Goal: Task Accomplishment & Management: Manage account settings

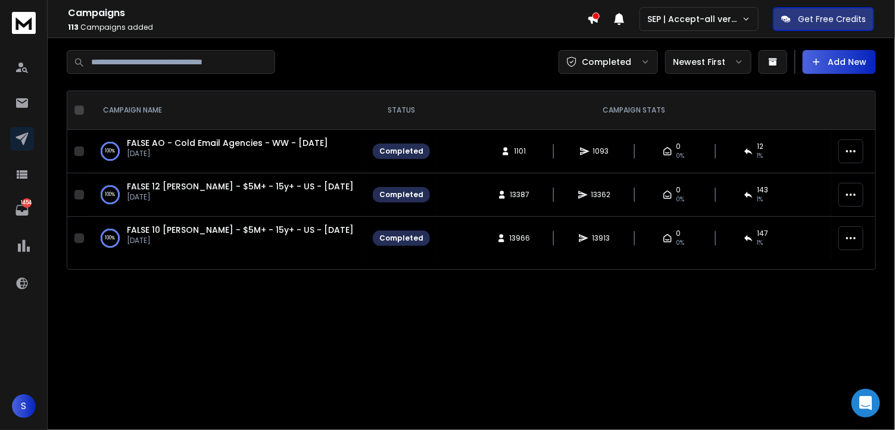
click at [177, 260] on caption at bounding box center [471, 265] width 808 height 10
click at [177, 248] on div "FALSE 10 LW - HC - $5M+ - 15y+ - US - 05.06.2025 2 months ago" at bounding box center [240, 238] width 227 height 29
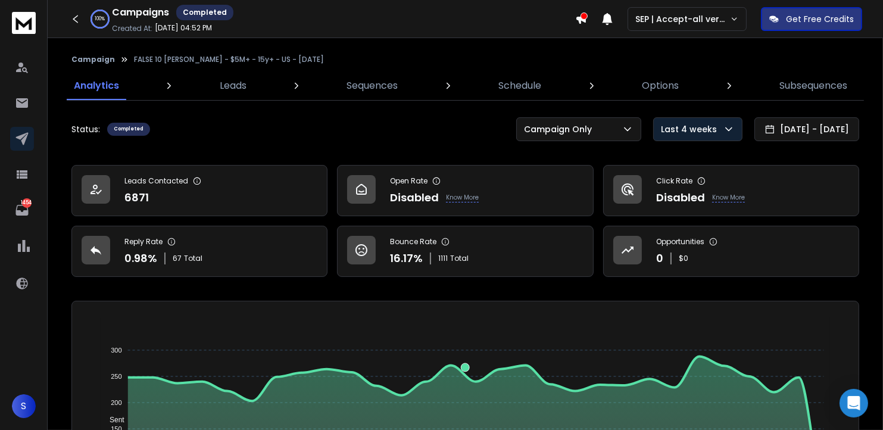
click at [661, 134] on p "Last 4 weeks" at bounding box center [691, 129] width 61 height 12
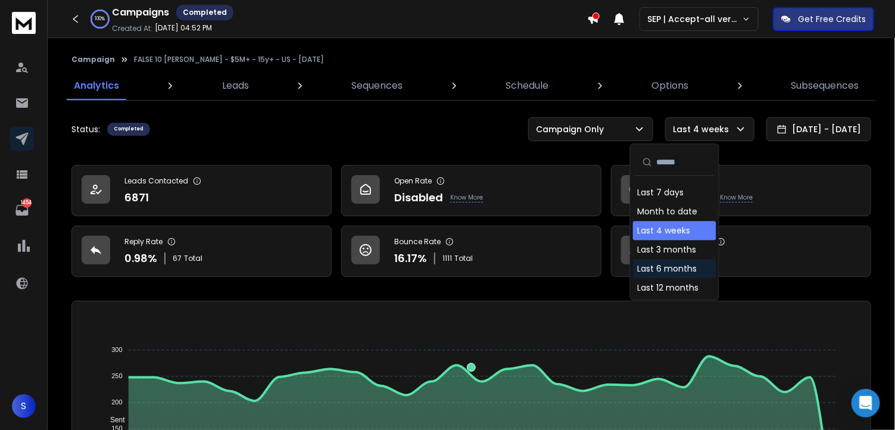
click at [663, 263] on div "Last 6 months" at bounding box center [668, 269] width 60 height 12
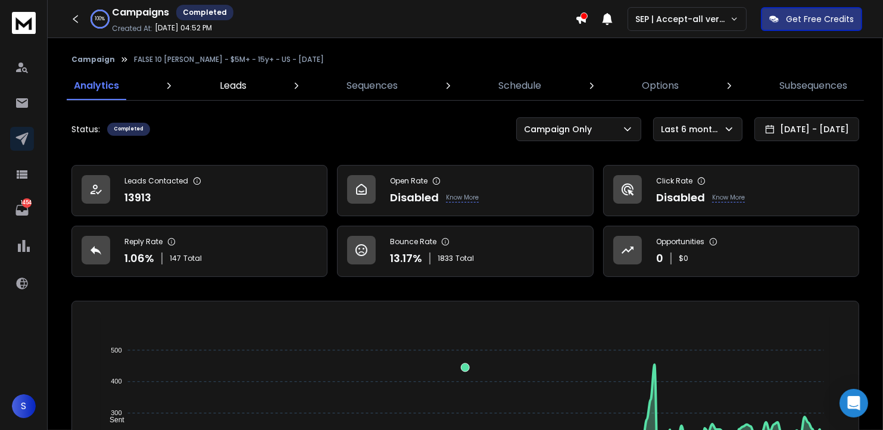
click at [237, 88] on p "Leads" at bounding box center [233, 86] width 27 height 14
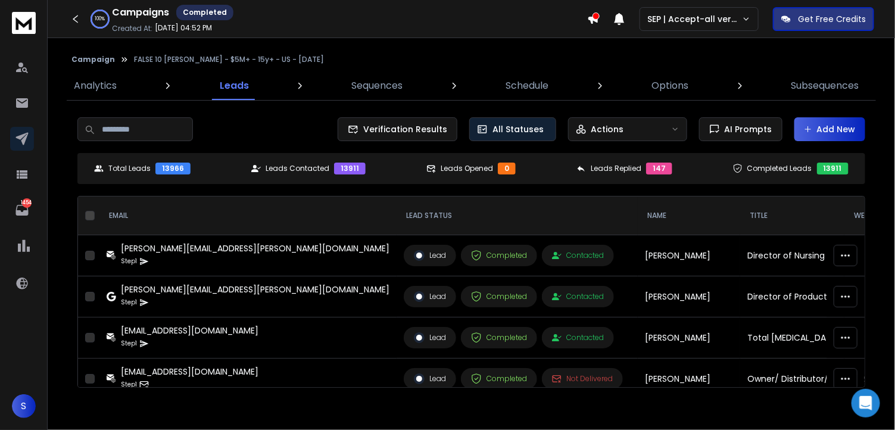
click at [543, 126] on p "All Statuses" at bounding box center [517, 129] width 51 height 12
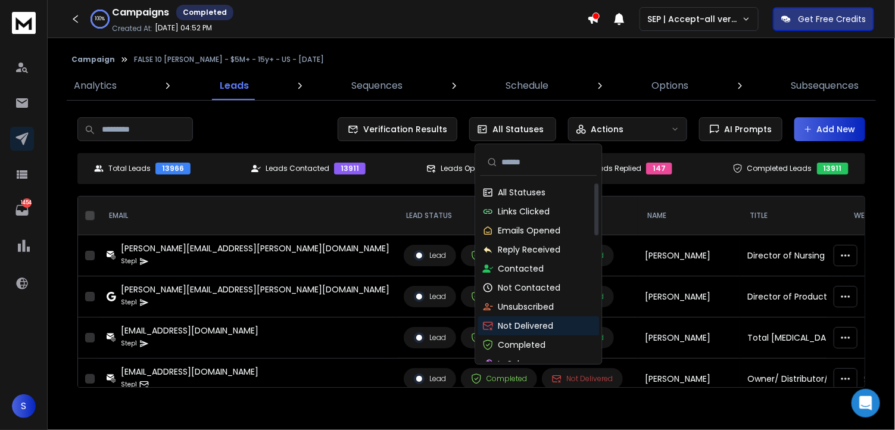
click at [510, 321] on p "Not Delivered" at bounding box center [525, 326] width 55 height 12
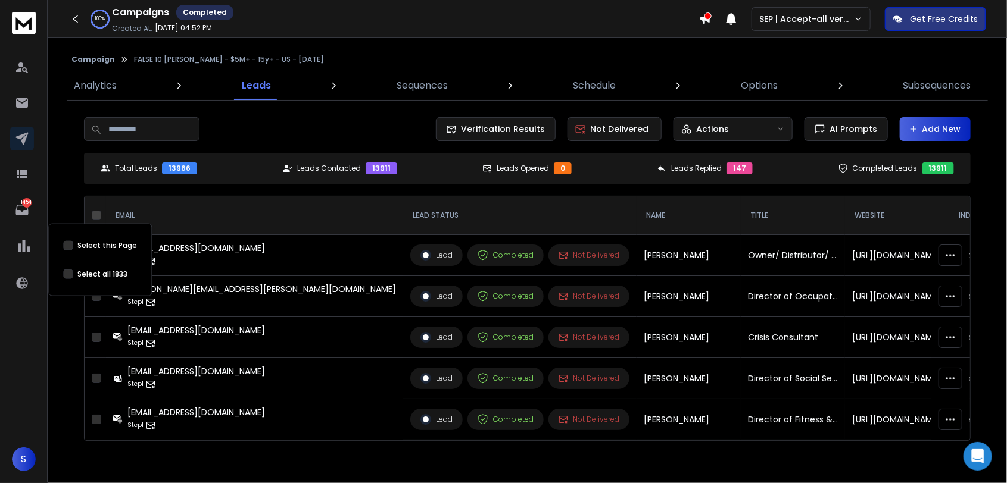
click at [66, 273] on button "Select this Page" at bounding box center [68, 275] width 10 height 10
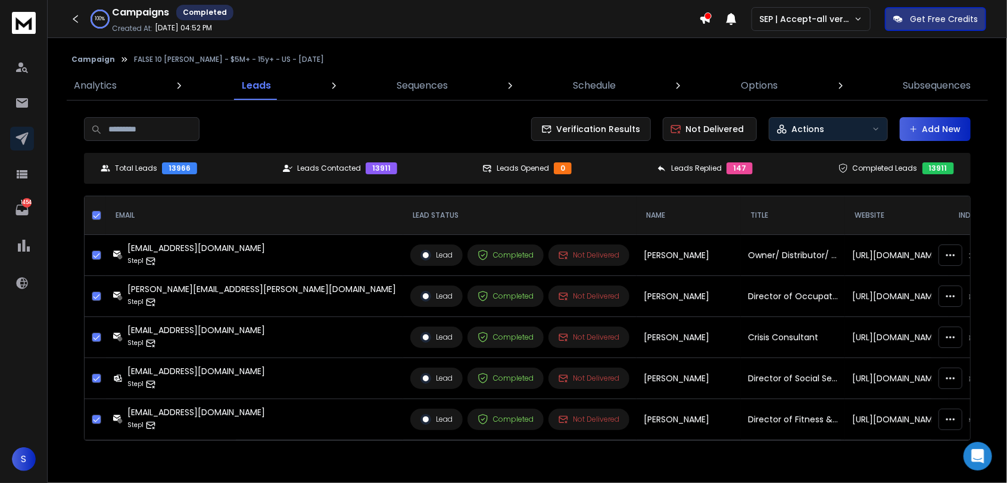
click at [814, 138] on button "Actions" at bounding box center [827, 129] width 119 height 24
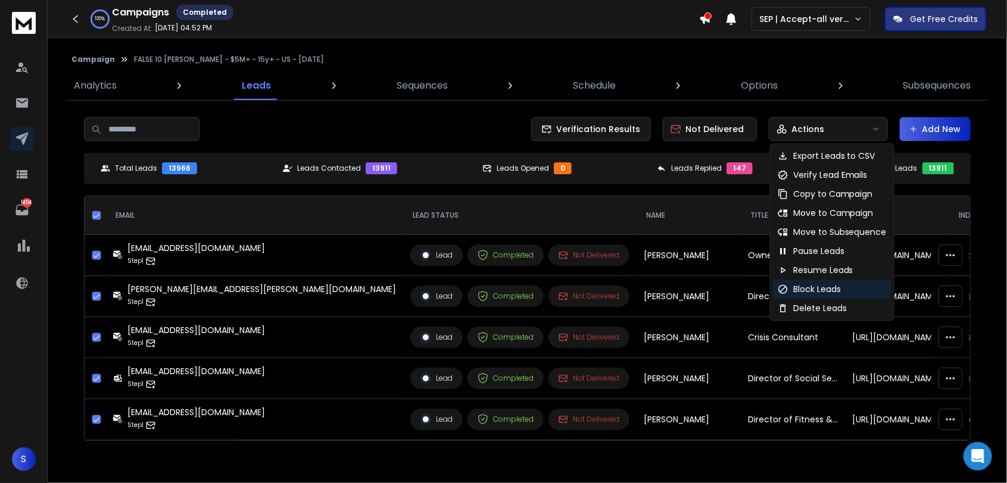
click at [805, 282] on div "Block Leads" at bounding box center [832, 289] width 118 height 19
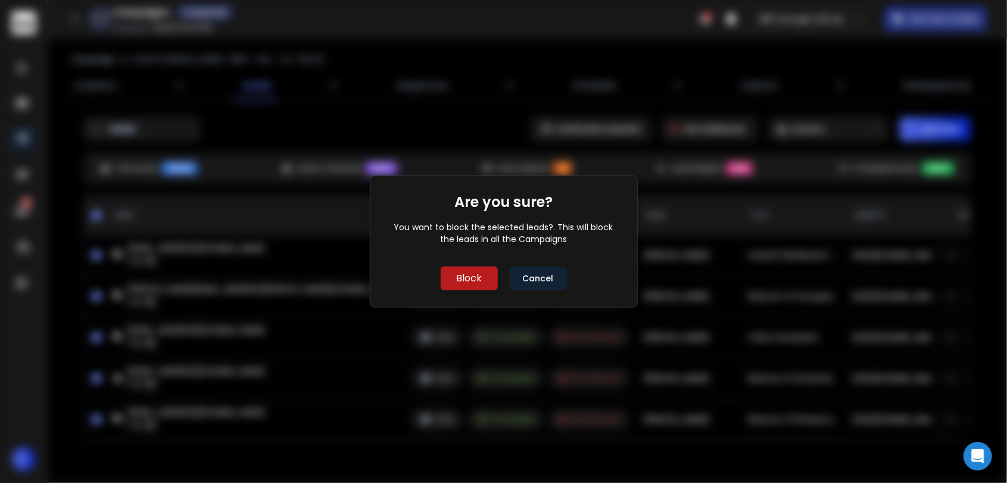
click at [475, 287] on button "Block" at bounding box center [468, 279] width 57 height 24
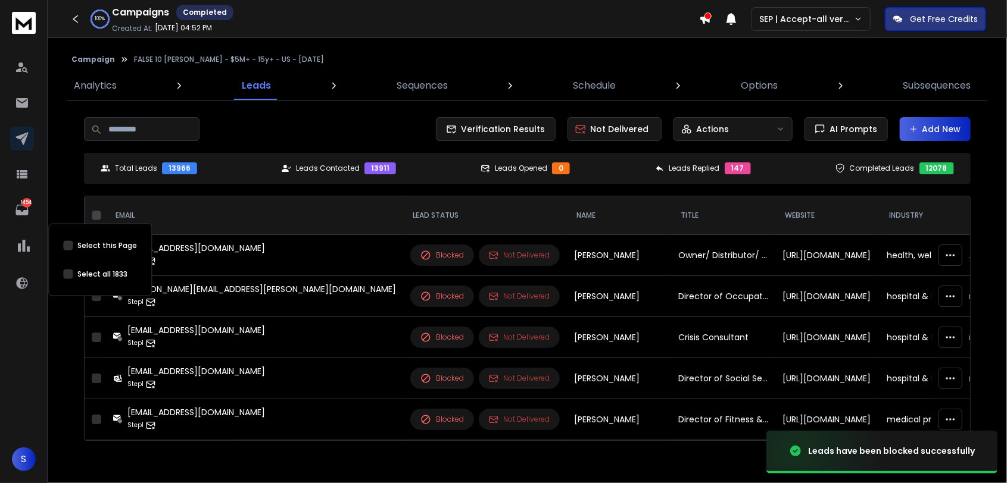
click at [64, 273] on button "Select this Page" at bounding box center [68, 275] width 10 height 10
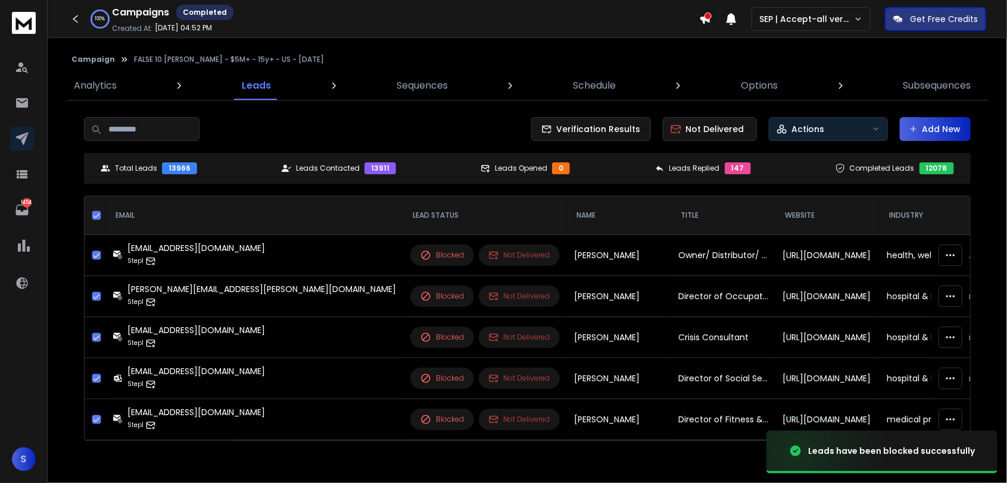
click at [852, 132] on div "Actions" at bounding box center [821, 129] width 90 height 12
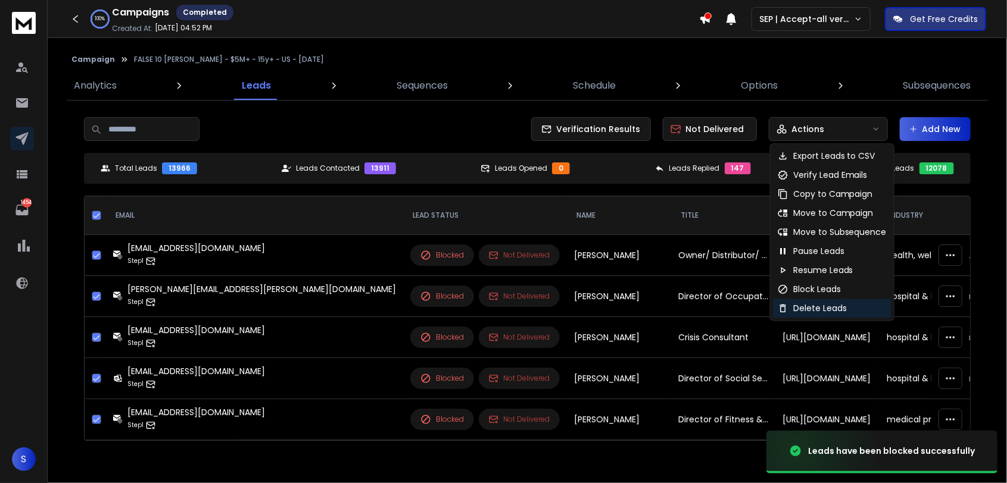
click at [820, 303] on p "Delete Leads" at bounding box center [820, 308] width 54 height 12
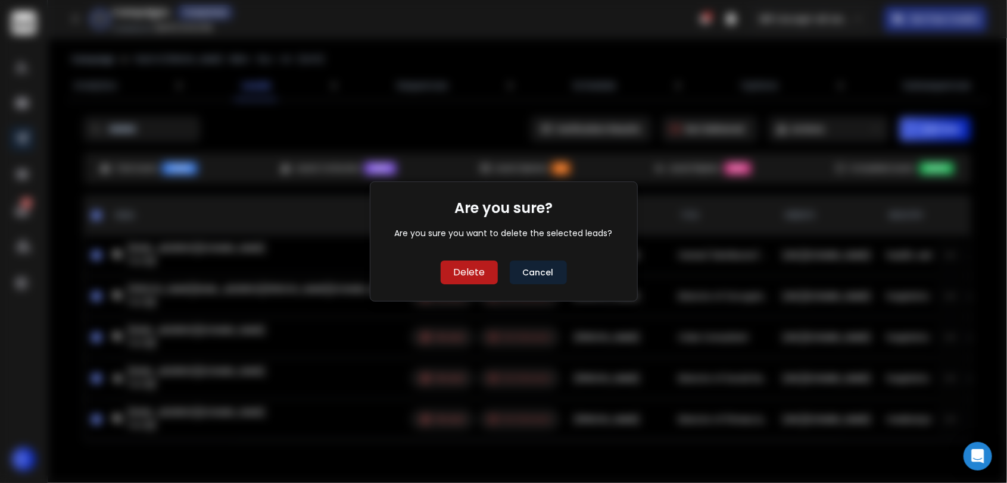
click at [485, 265] on button "Delete" at bounding box center [468, 273] width 57 height 24
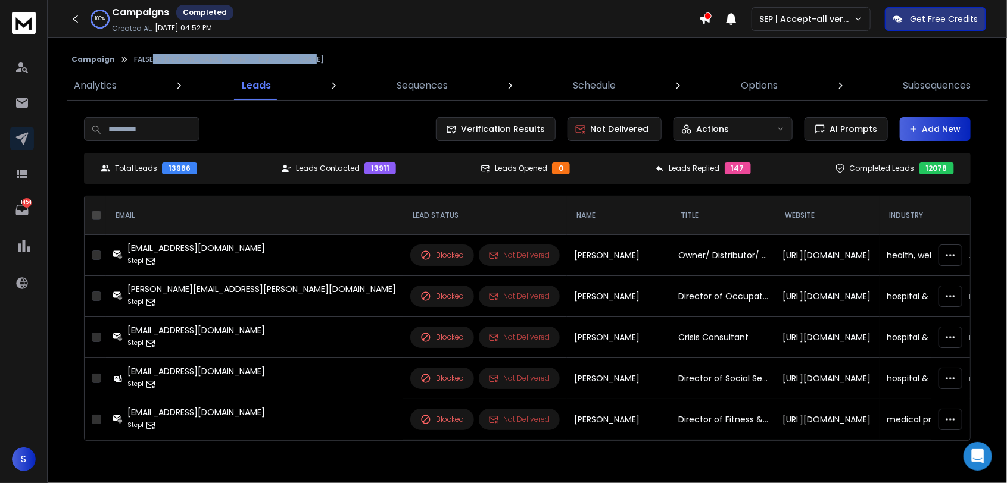
drag, startPoint x: 149, startPoint y: 58, endPoint x: 314, endPoint y: 59, distance: 164.9
click at [314, 59] on div "Campaign FALSE 10 LW - HC - $5M+ - 15y+ - US - 05.06.2025" at bounding box center [527, 59] width 921 height 19
copy p "10 LW - HC - $5M+ - 15y+ - US - 05.06.2025"
click at [641, 127] on p "Not Delivered" at bounding box center [619, 129] width 58 height 12
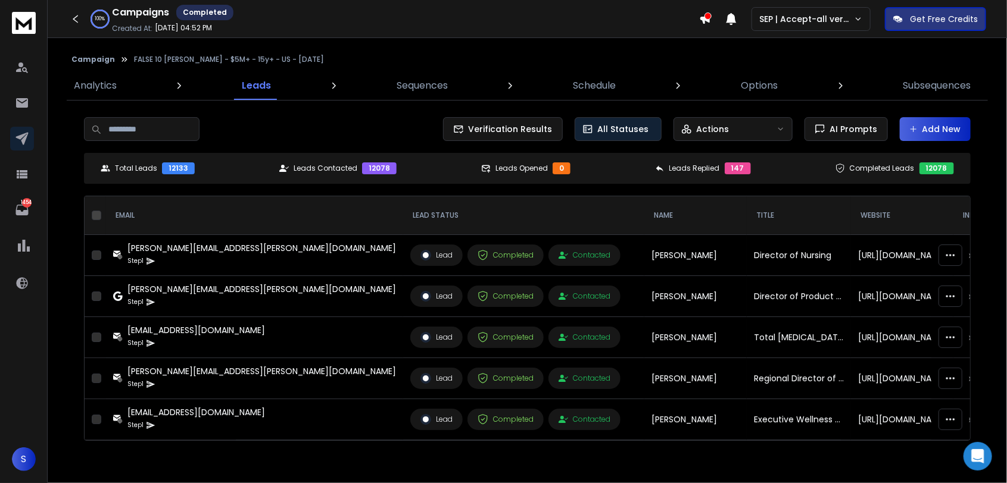
click at [605, 126] on p "All Statuses" at bounding box center [623, 129] width 51 height 12
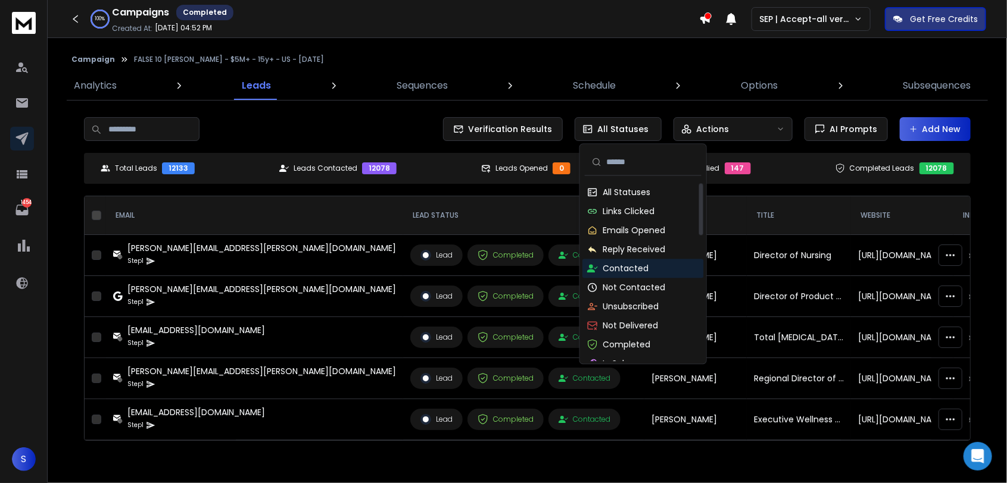
click at [611, 263] on p "Contacted" at bounding box center [625, 269] width 46 height 12
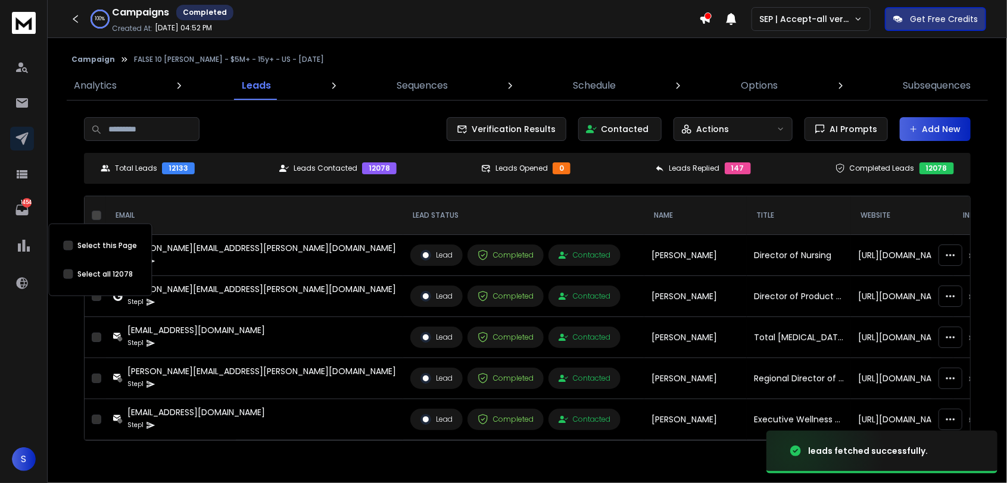
click at [66, 270] on button "Select this Page" at bounding box center [68, 275] width 10 height 10
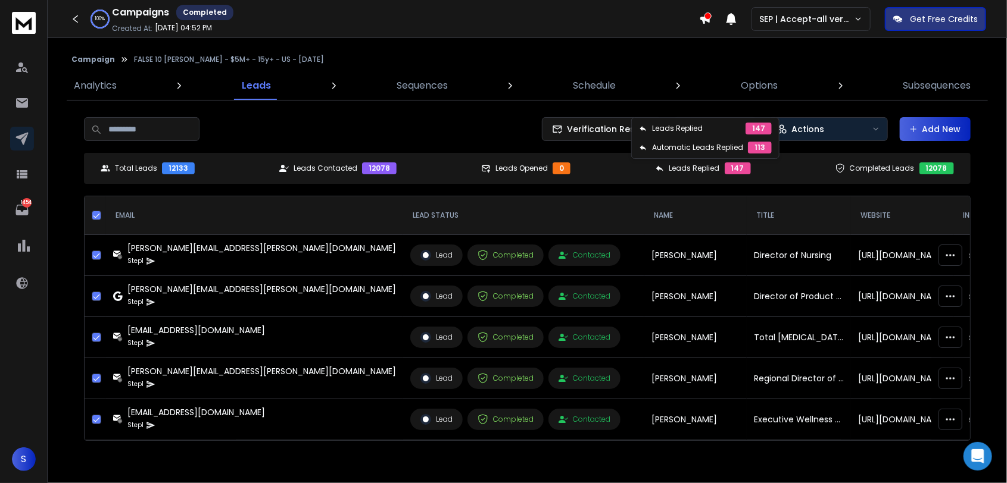
click at [804, 136] on button "Actions" at bounding box center [827, 129] width 119 height 24
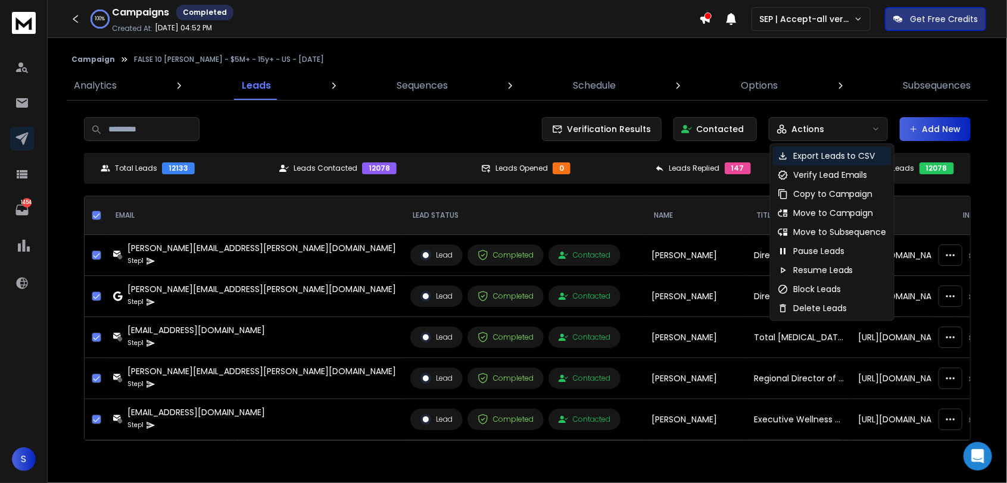
click at [810, 157] on p "Export Leads to CSV" at bounding box center [834, 156] width 82 height 12
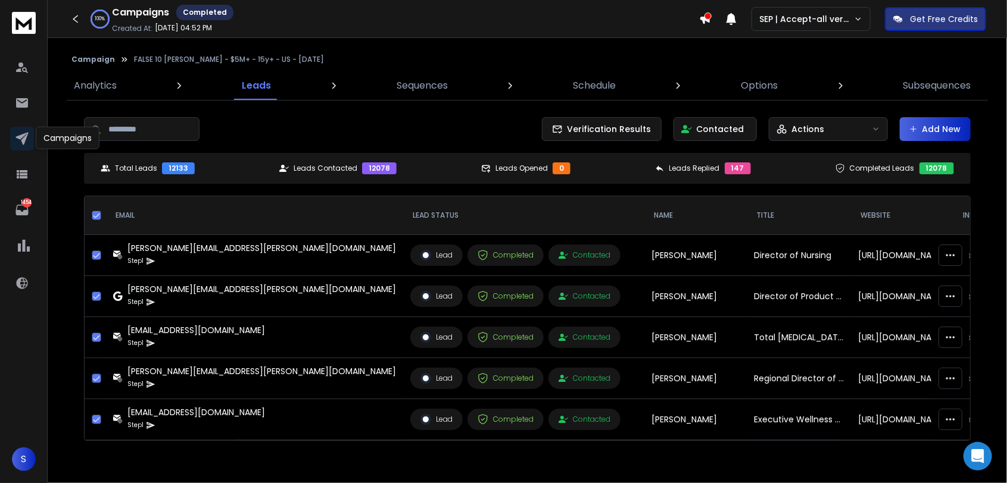
click at [29, 142] on link at bounding box center [22, 139] width 24 height 24
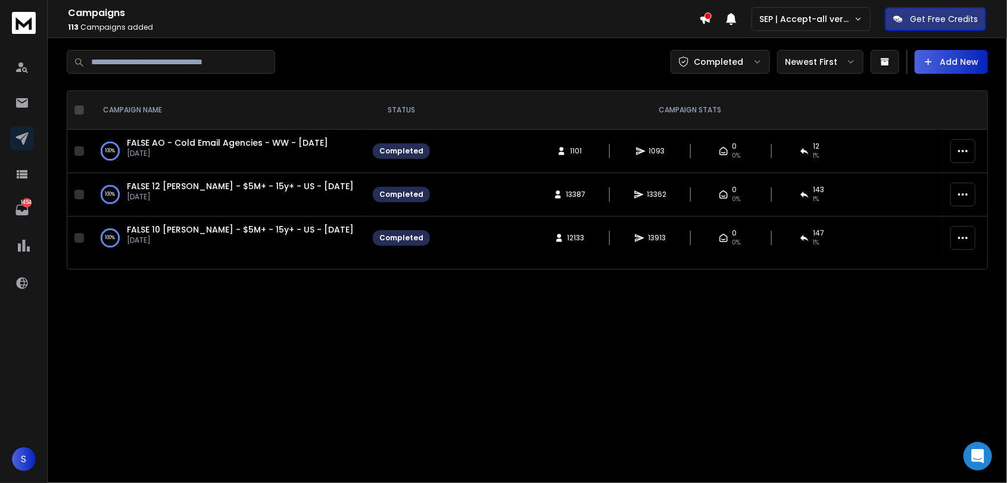
click at [957, 239] on icon "button" at bounding box center [963, 238] width 12 height 12
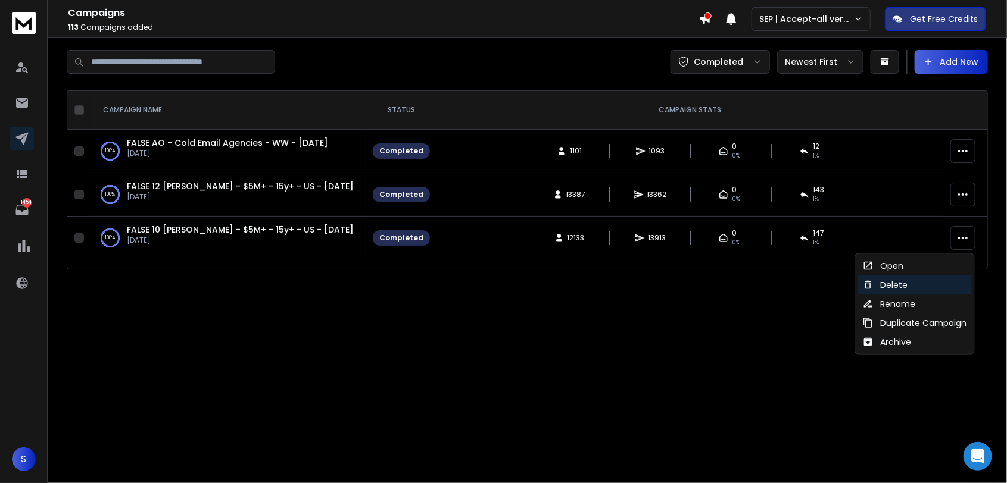
click at [923, 276] on div "Delete" at bounding box center [915, 285] width 114 height 19
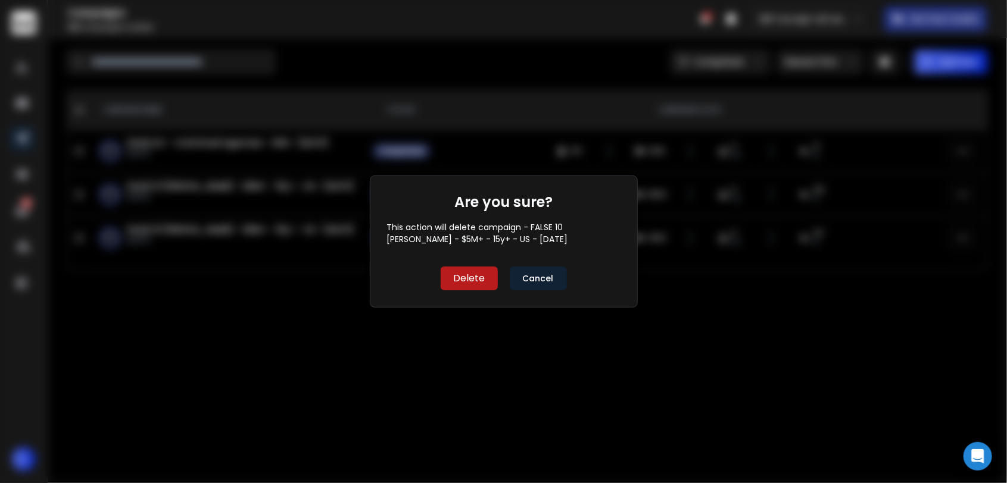
click at [454, 273] on button "Delete" at bounding box center [468, 279] width 57 height 24
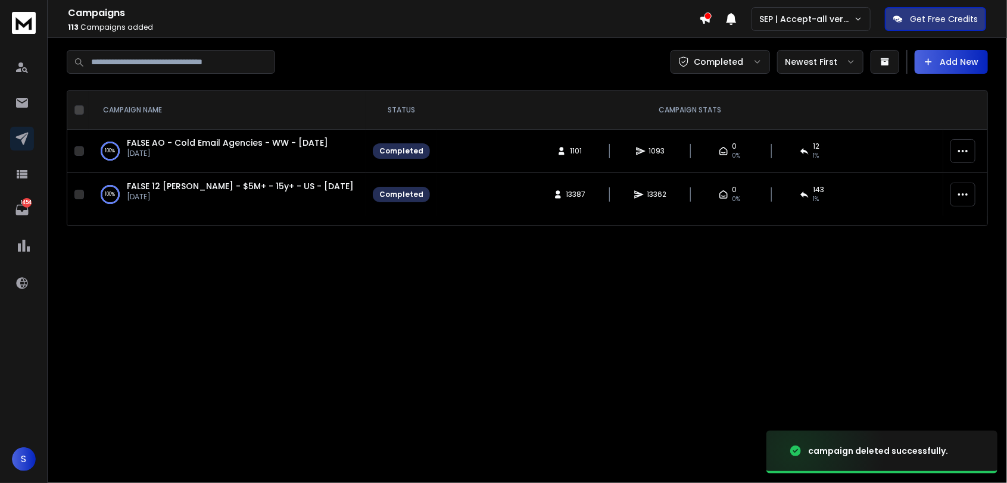
click at [294, 193] on p "[DATE]" at bounding box center [240, 197] width 227 height 10
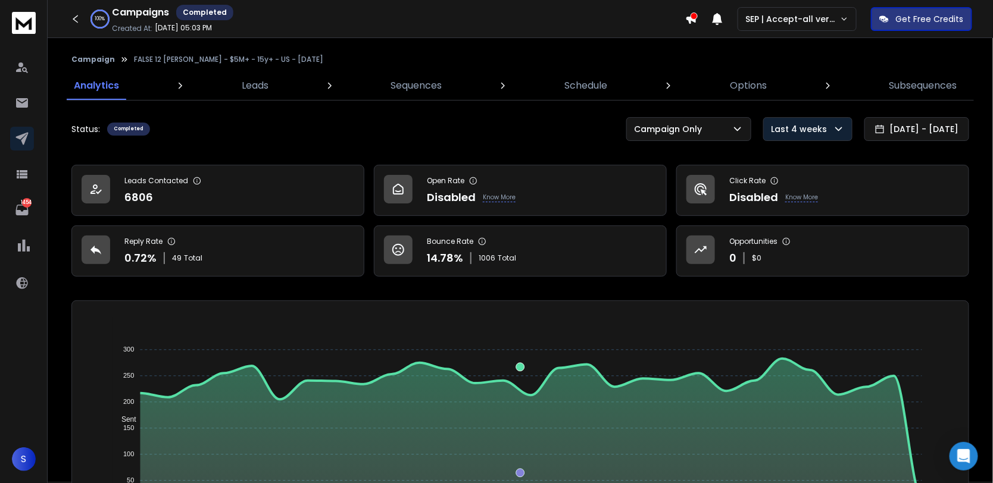
click at [771, 132] on p "Last 4 weeks" at bounding box center [801, 129] width 61 height 12
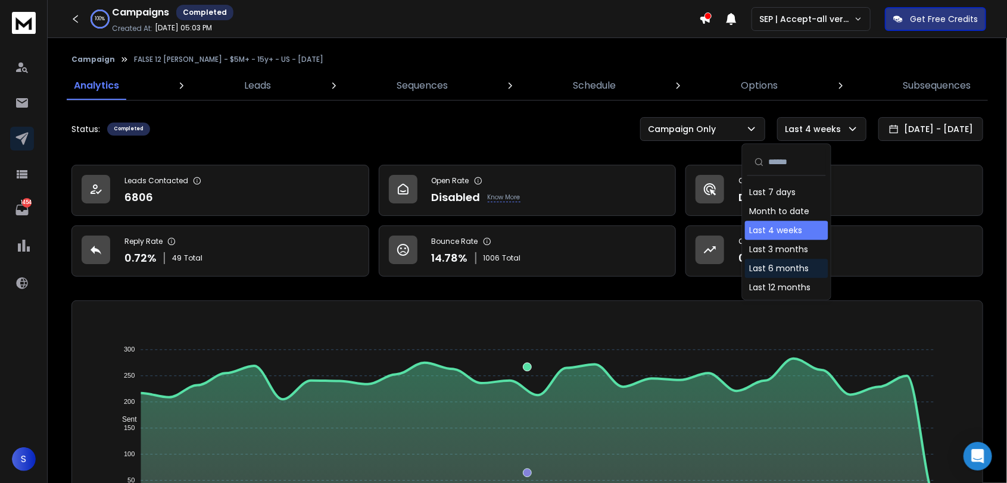
click at [757, 261] on div "Last 6 months" at bounding box center [786, 268] width 83 height 19
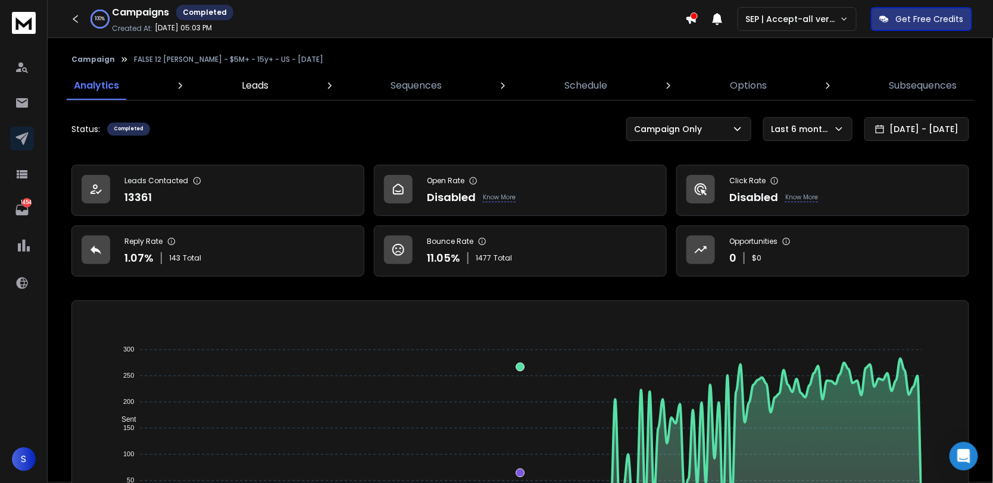
click at [257, 77] on link "Leads" at bounding box center [255, 85] width 41 height 29
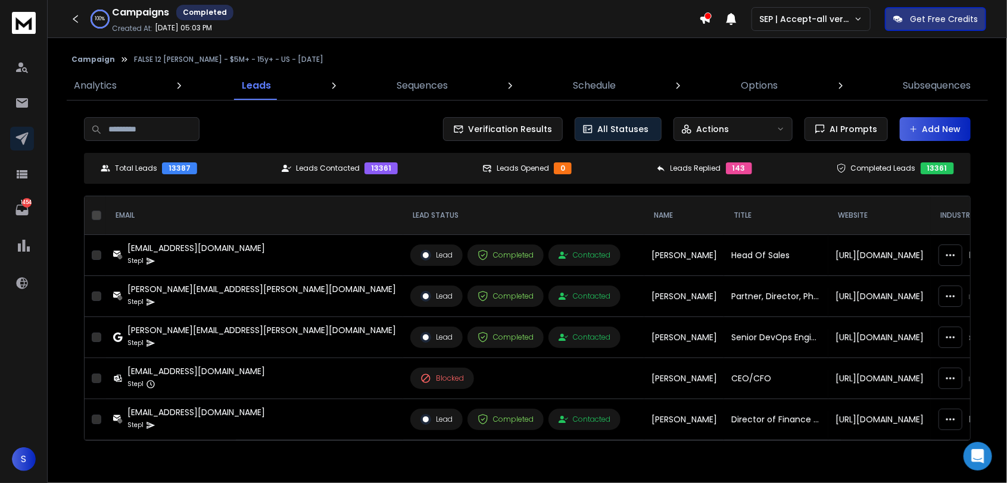
click at [632, 124] on p "All Statuses" at bounding box center [623, 129] width 51 height 12
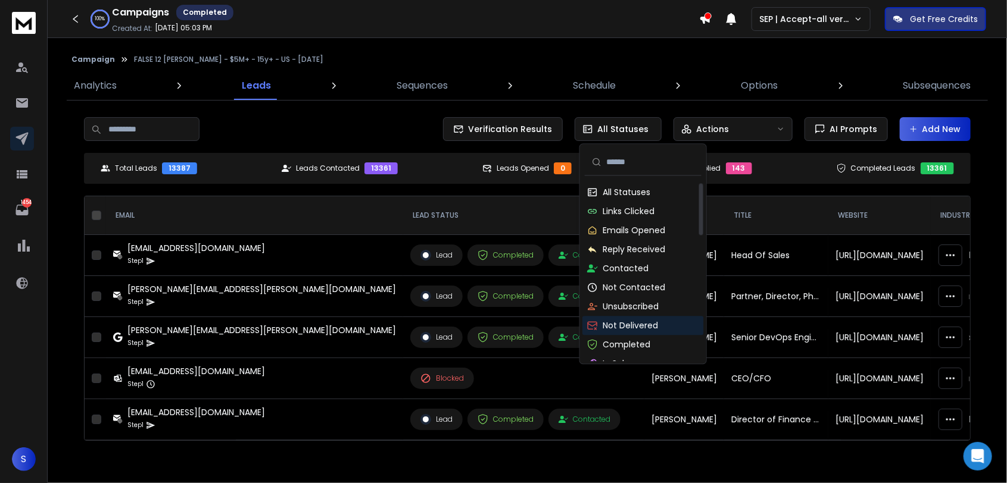
click at [622, 324] on p "Not Delivered" at bounding box center [629, 326] width 55 height 12
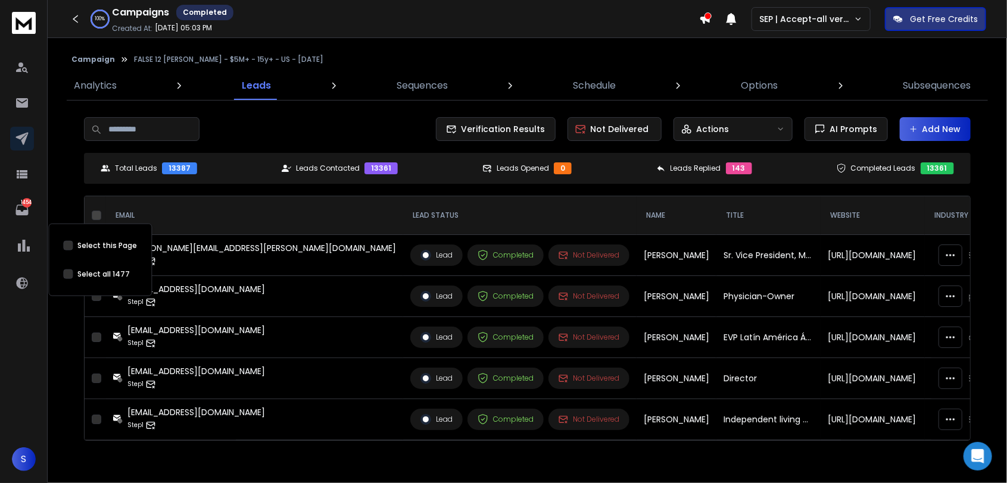
click at [66, 274] on button "Select this Page" at bounding box center [68, 275] width 10 height 10
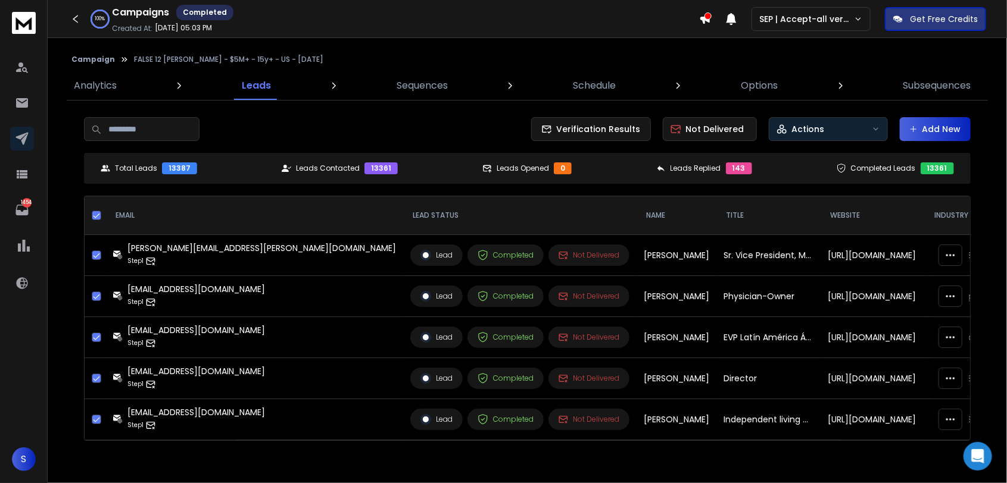
click at [808, 136] on button "Actions" at bounding box center [827, 129] width 119 height 24
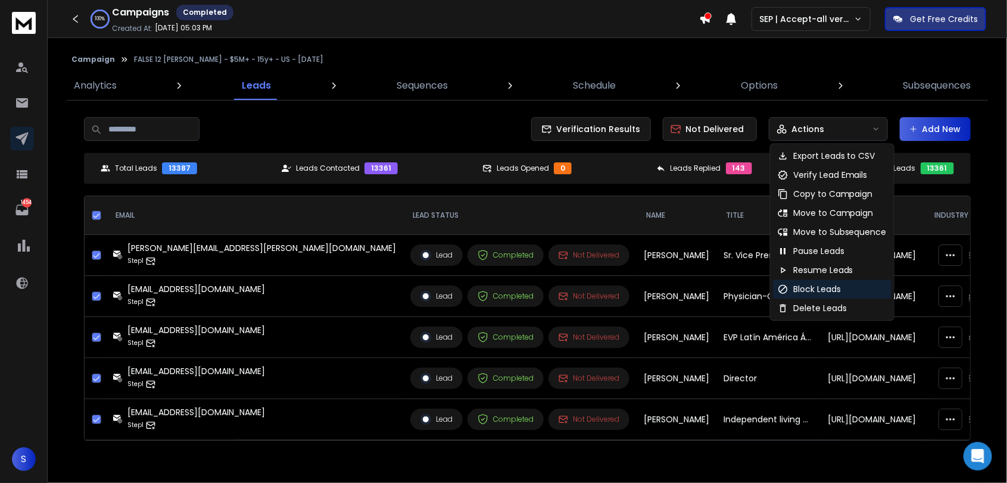
click at [798, 291] on p "Block Leads" at bounding box center [817, 289] width 48 height 12
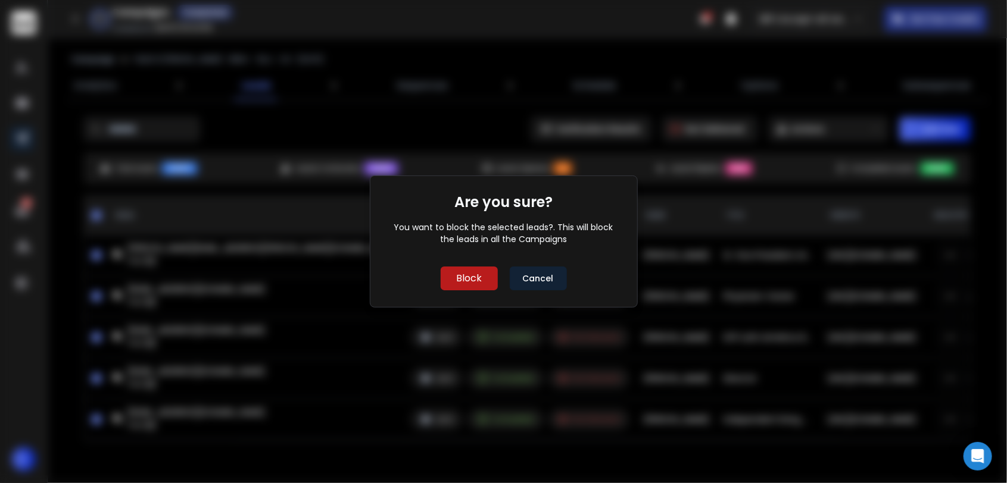
click at [473, 283] on button "Block" at bounding box center [468, 279] width 57 height 24
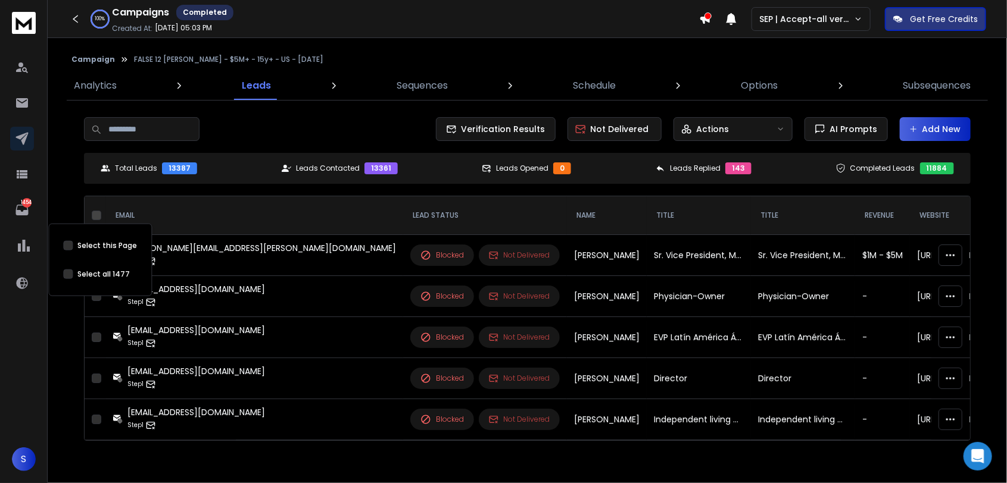
click at [68, 273] on button "Select this Page" at bounding box center [68, 275] width 10 height 10
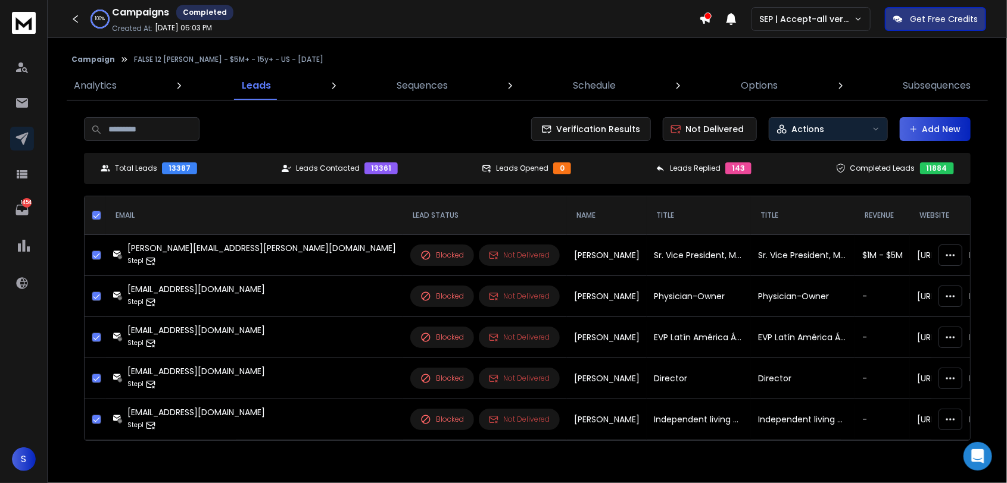
click at [854, 132] on div "Actions" at bounding box center [821, 129] width 90 height 12
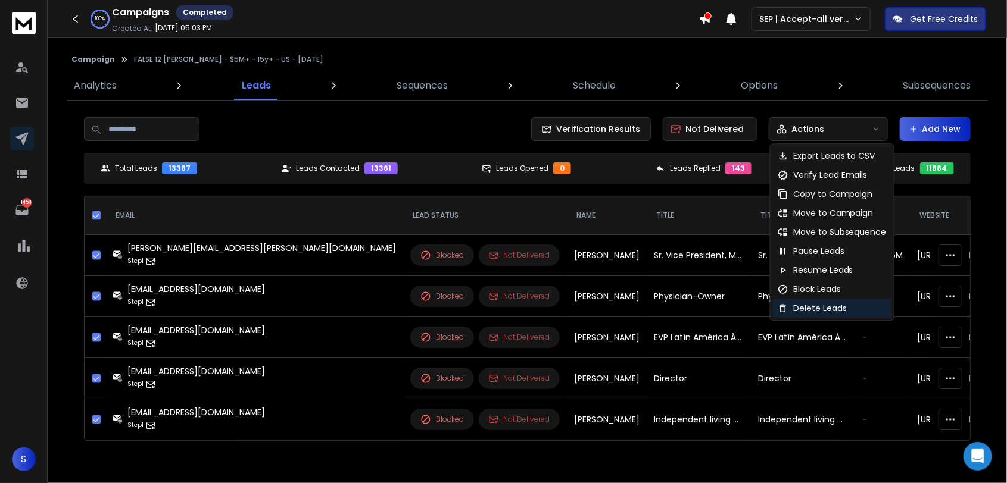
click at [824, 303] on p "Delete Leads" at bounding box center [820, 308] width 54 height 12
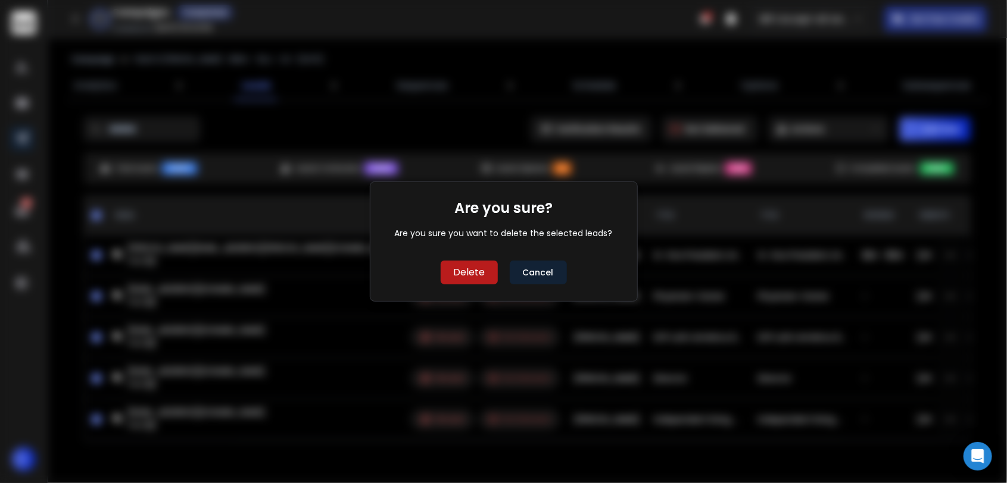
click at [459, 272] on button "Delete" at bounding box center [468, 273] width 57 height 24
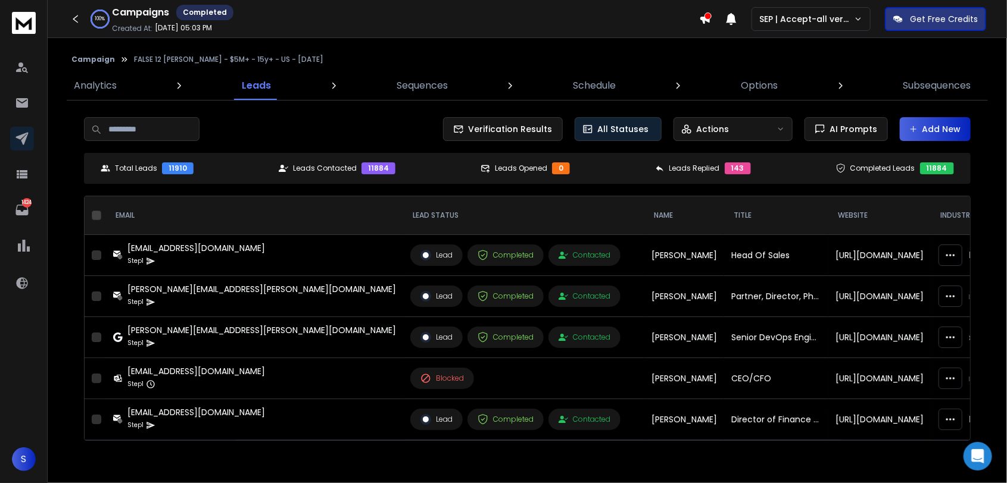
click at [641, 126] on p "All Statuses" at bounding box center [623, 129] width 51 height 12
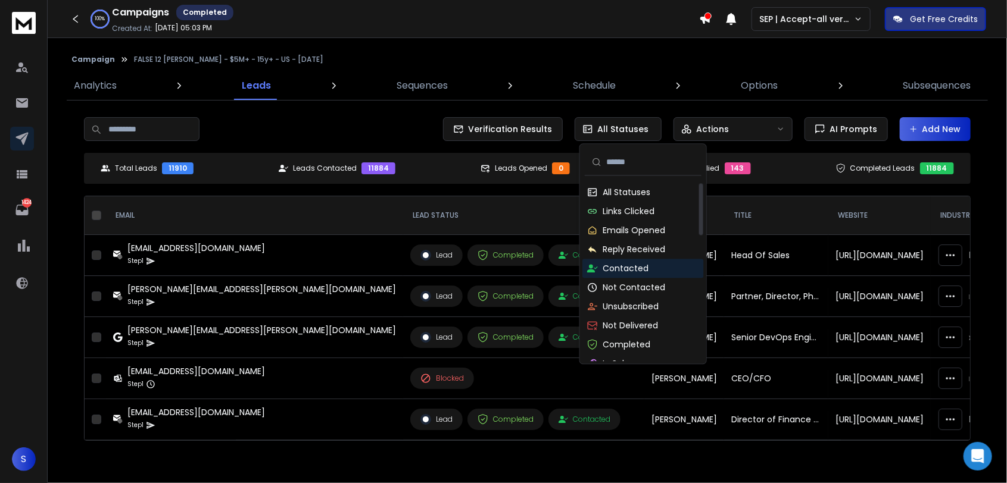
click at [612, 264] on p "Contacted" at bounding box center [625, 269] width 46 height 12
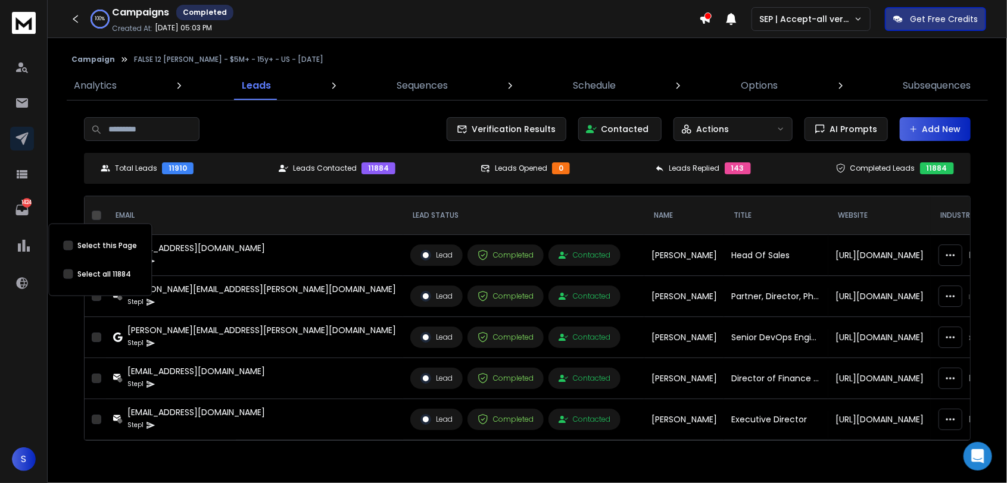
click at [68, 272] on button "Select this Page" at bounding box center [68, 275] width 10 height 10
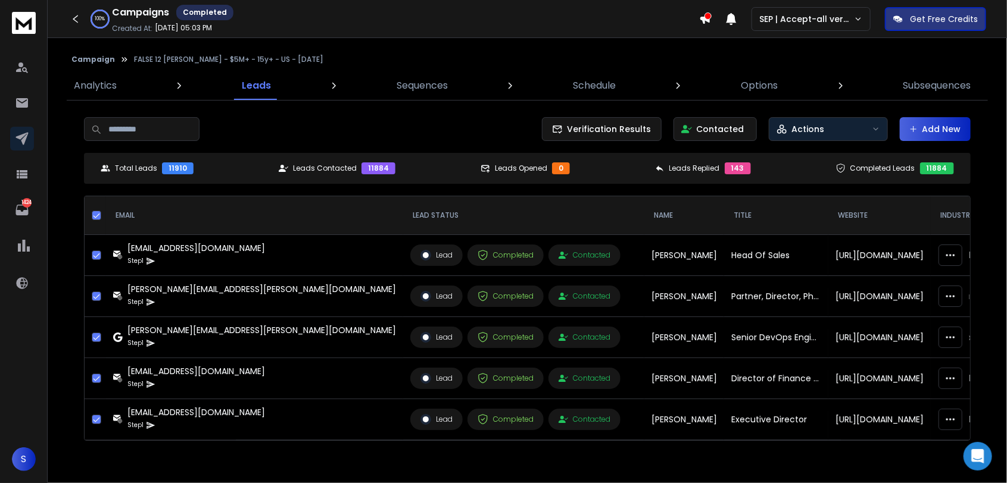
click at [844, 133] on div "Actions" at bounding box center [821, 129] width 90 height 12
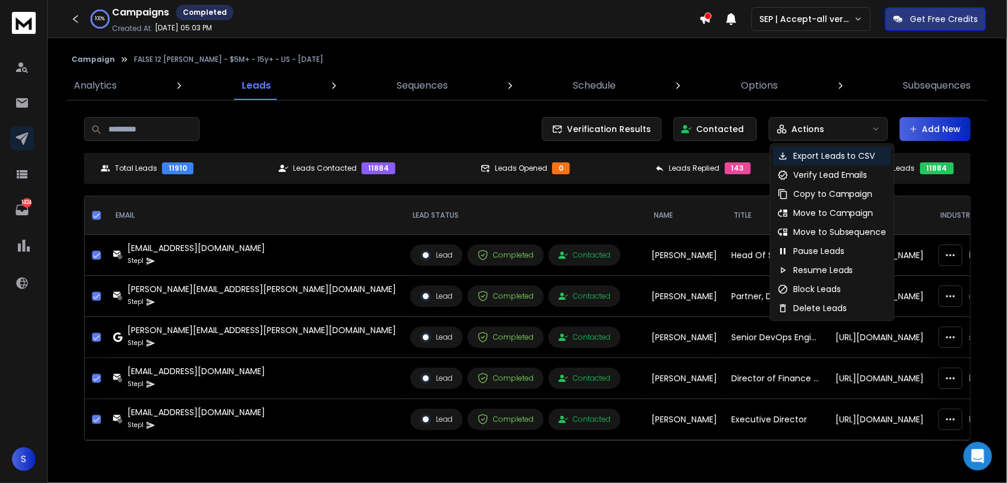
click at [833, 160] on p "Export Leads to CSV" at bounding box center [834, 156] width 82 height 12
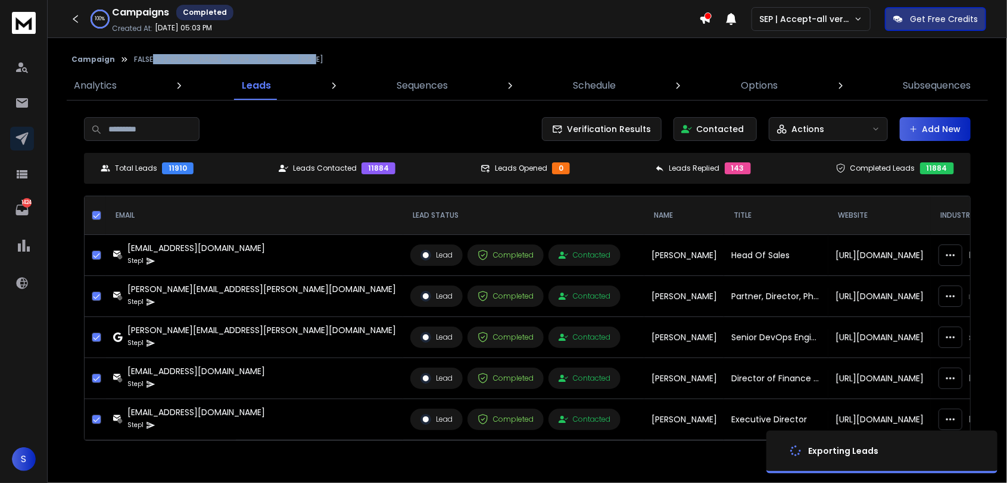
drag, startPoint x: 149, startPoint y: 59, endPoint x: 327, endPoint y: 64, distance: 178.6
click at [328, 64] on div "Campaign FALSE 12 LW - HC - $5M+ - 15y+ - US - 05.06.2025" at bounding box center [527, 59] width 921 height 19
copy p "12 LW - HC - $5M+ - 15y+ - US - 05.06.2025"
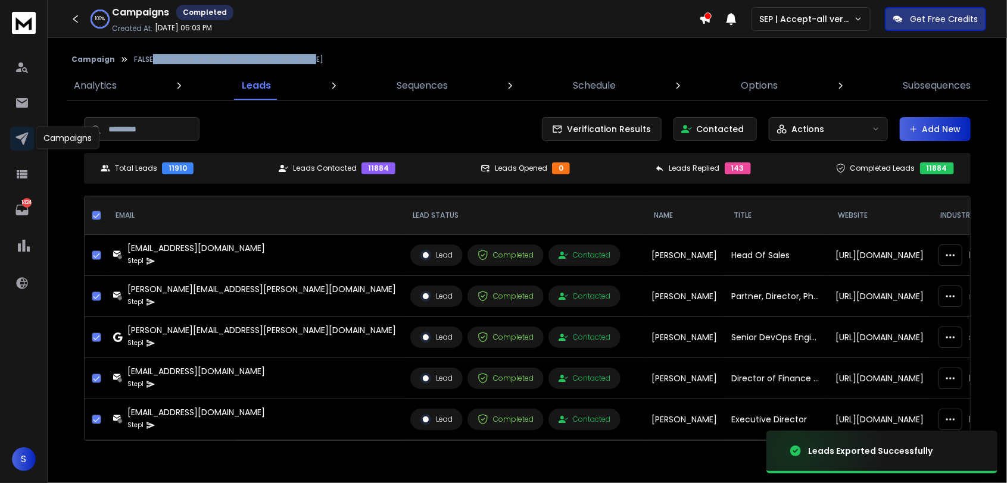
click at [23, 136] on icon at bounding box center [22, 139] width 14 height 14
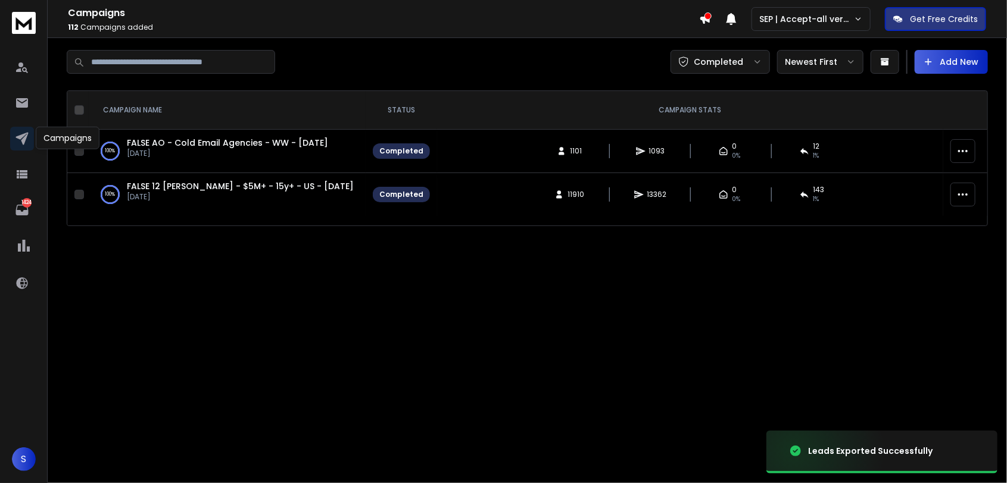
click at [963, 190] on icon "button" at bounding box center [963, 195] width 12 height 12
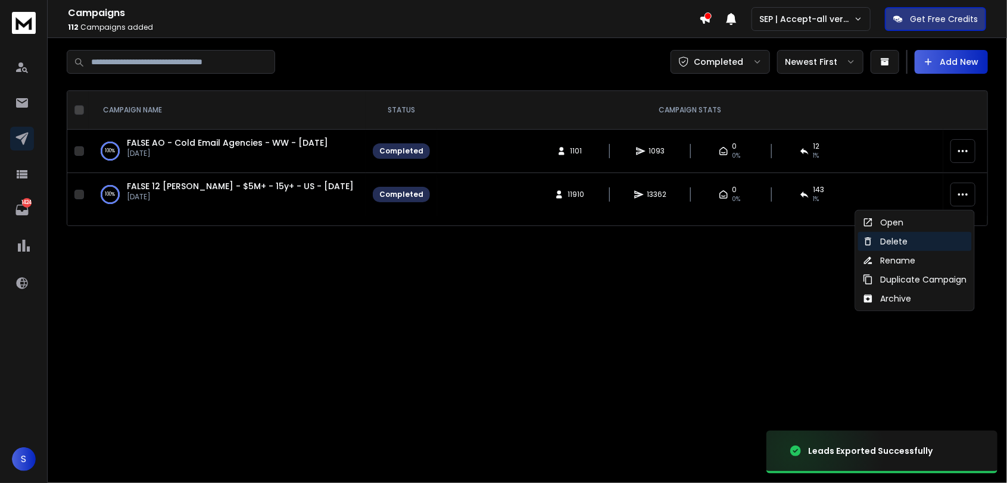
click at [914, 235] on div "Delete" at bounding box center [915, 241] width 114 height 19
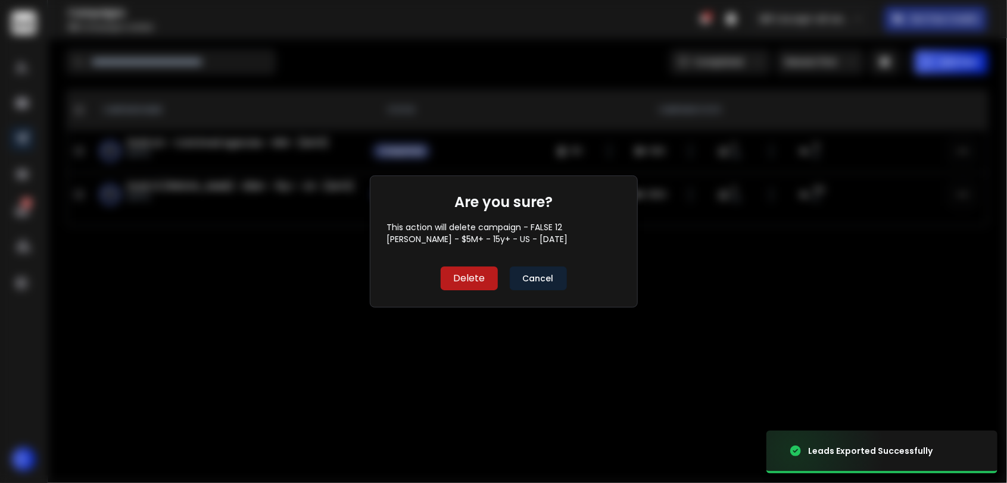
click at [471, 270] on button "Delete" at bounding box center [468, 279] width 57 height 24
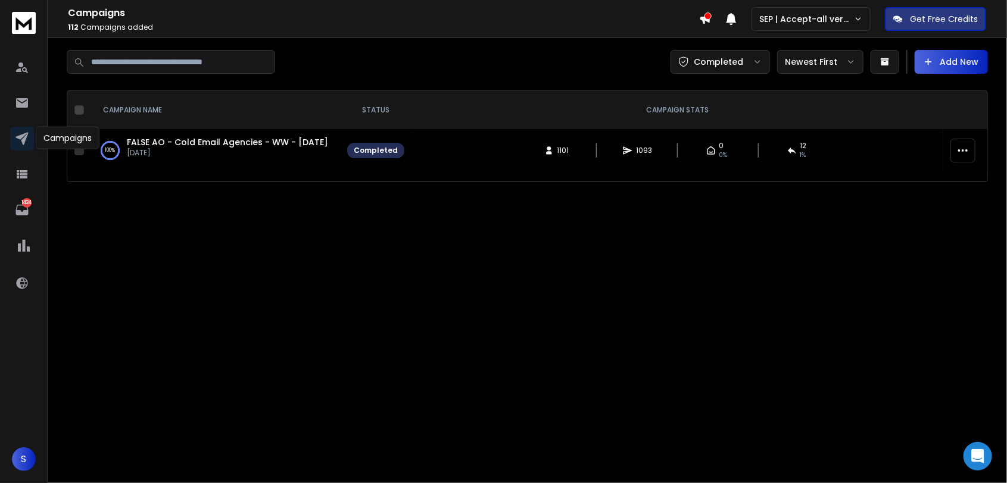
click at [24, 133] on icon at bounding box center [21, 138] width 13 height 13
